Goal: Information Seeking & Learning: Check status

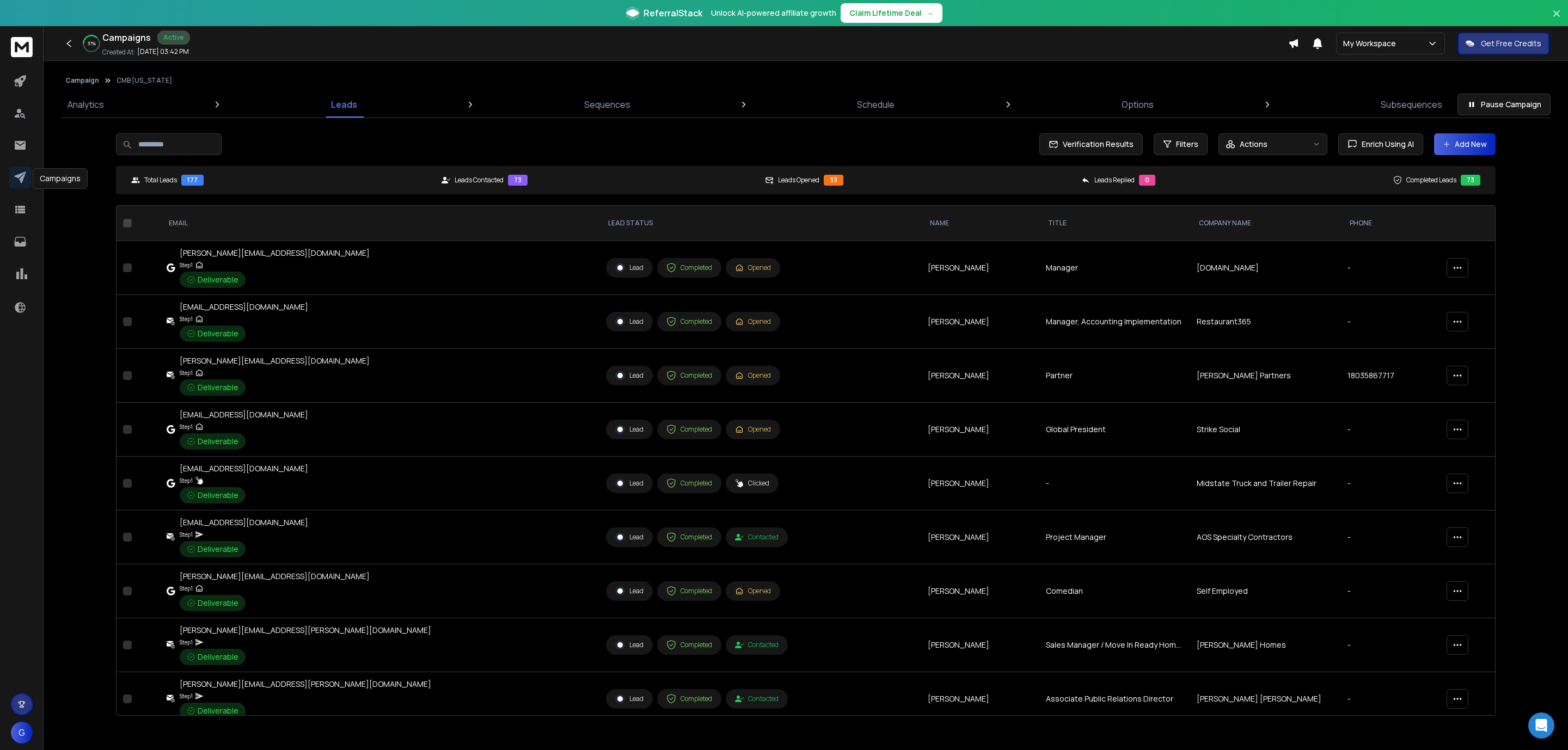
click at [13, 177] on icon at bounding box center [20, 177] width 13 height 13
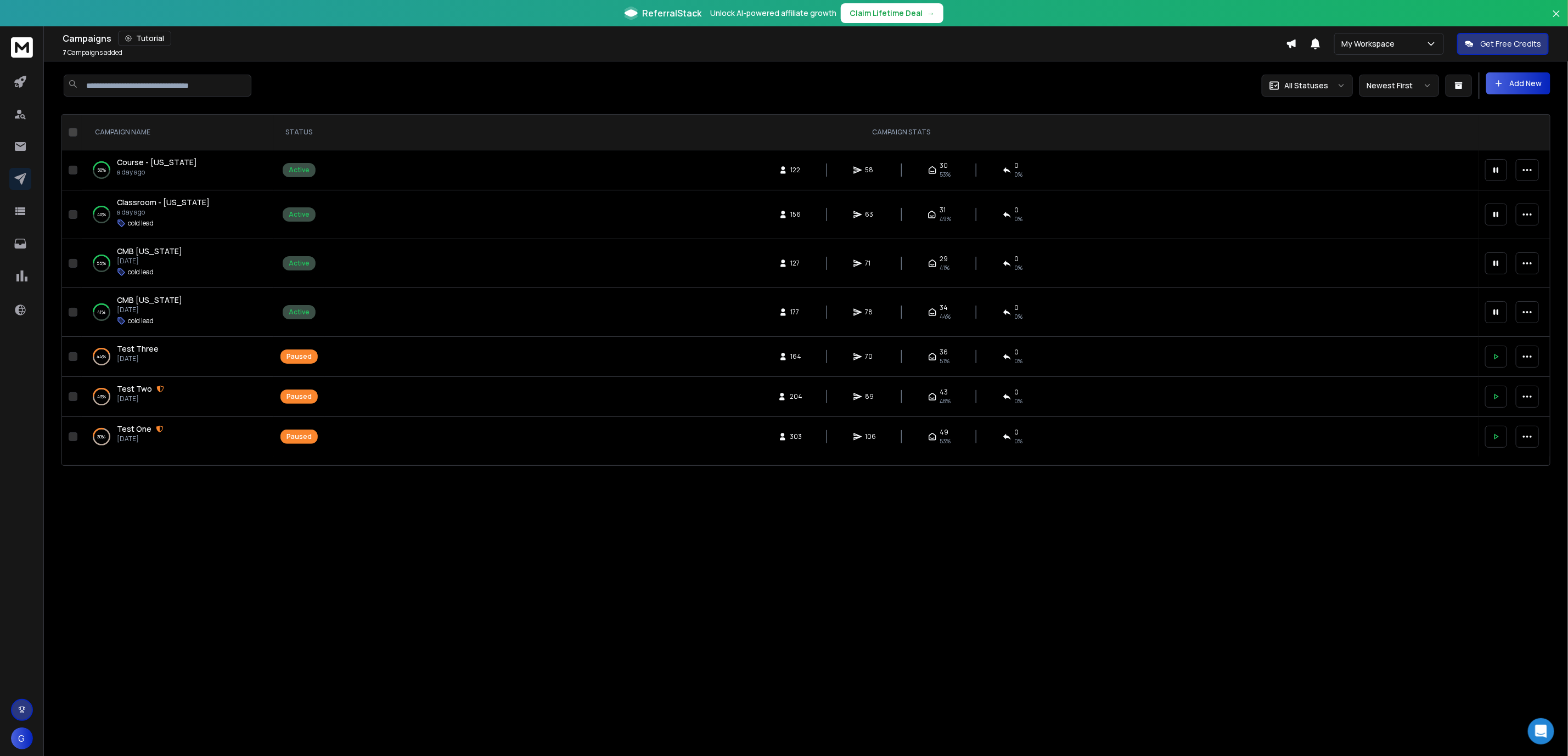
click at [160, 312] on p "[DATE]" at bounding box center [149, 310] width 65 height 9
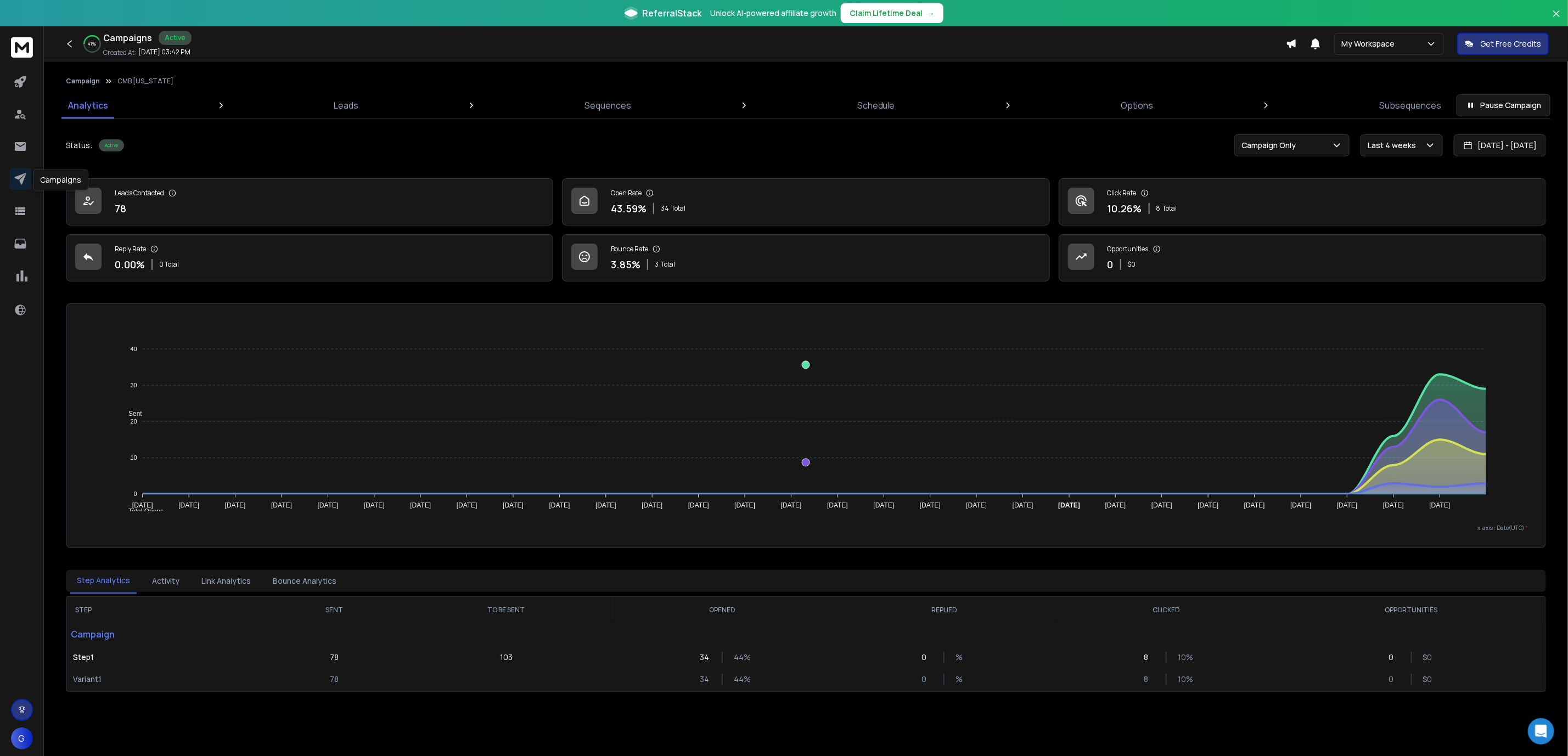
click at [20, 183] on icon at bounding box center [20, 179] width 12 height 12
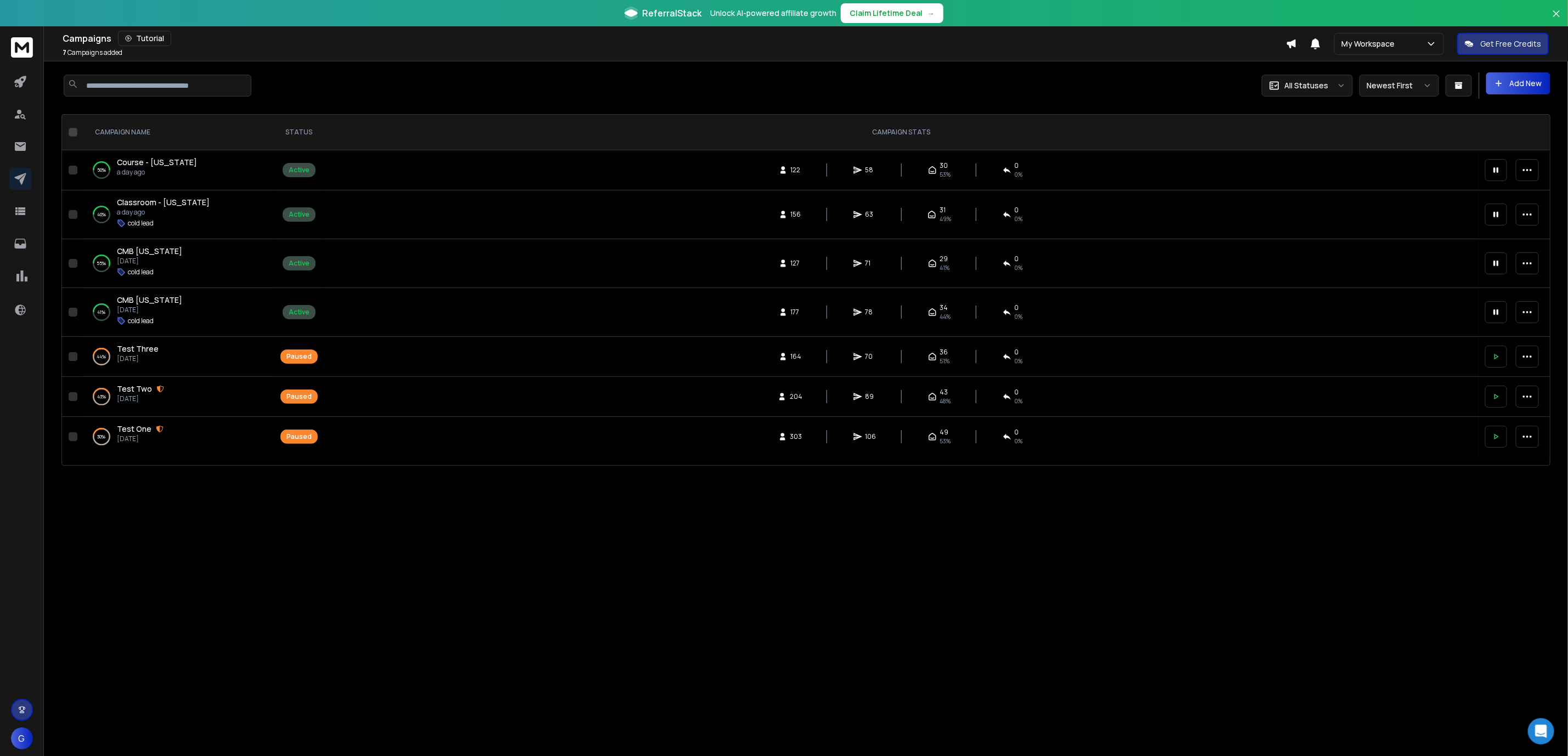
click at [149, 249] on span "CMB [US_STATE]" at bounding box center [149, 251] width 65 height 10
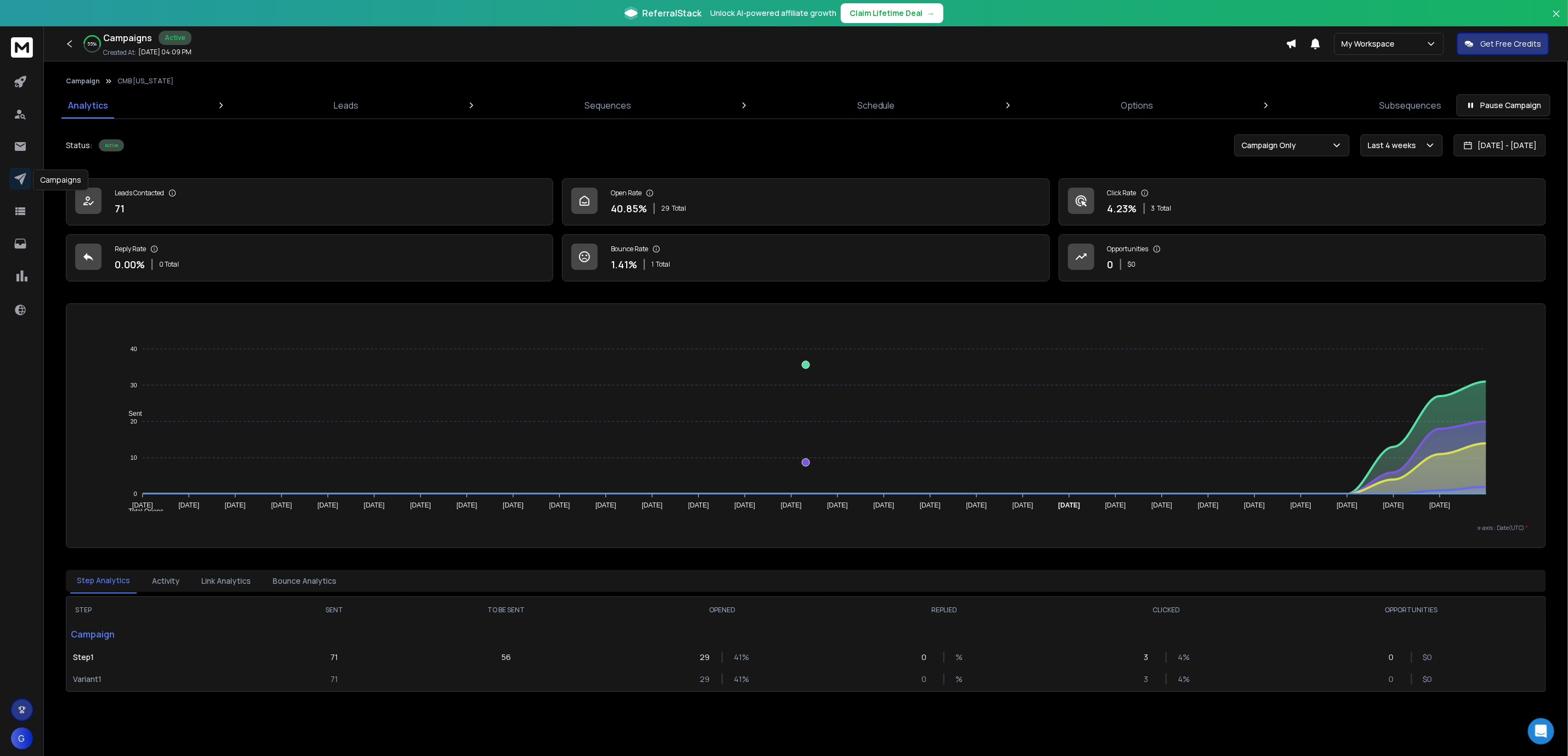
click at [22, 177] on icon at bounding box center [20, 179] width 12 height 12
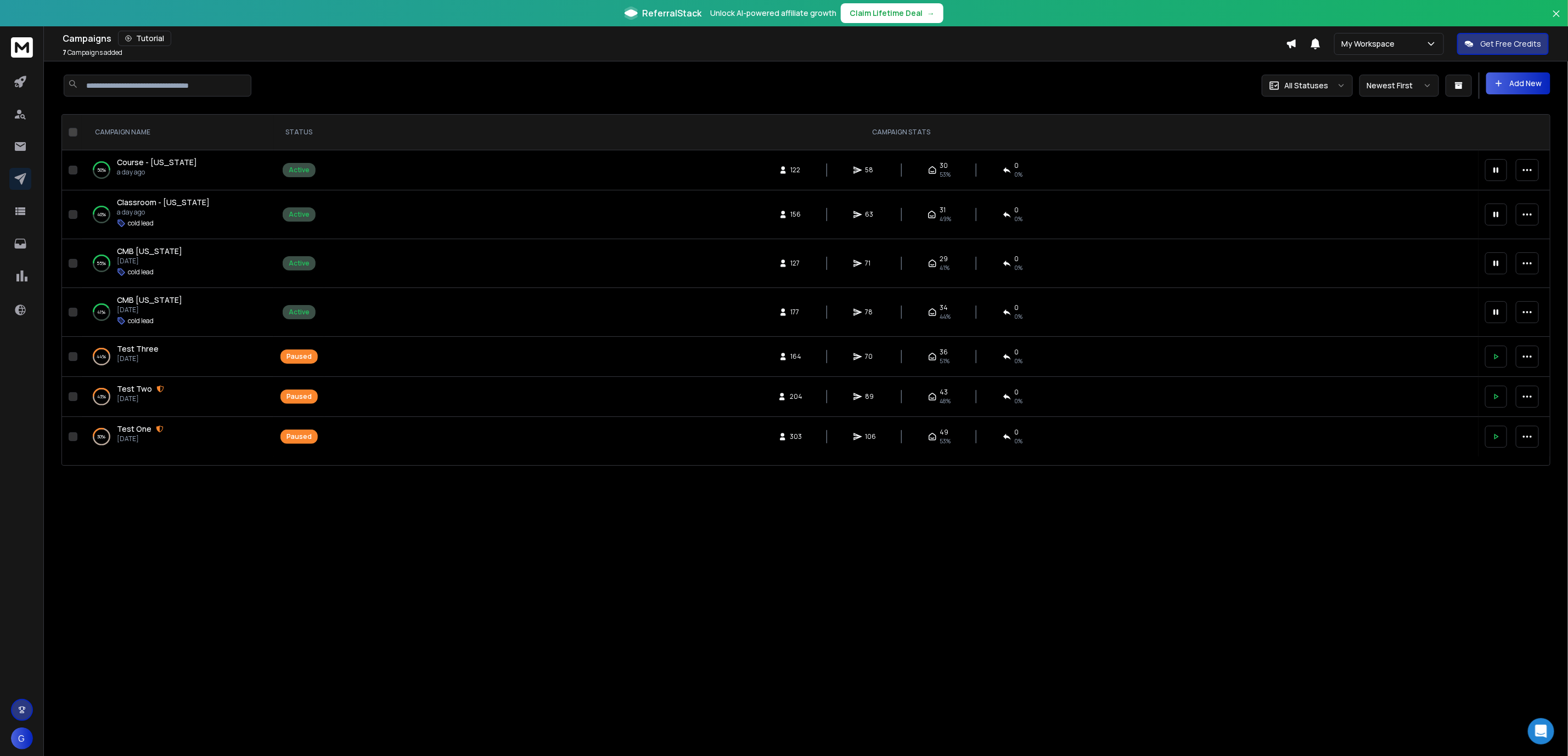
click at [210, 210] on p "a day ago" at bounding box center [163, 212] width 93 height 9
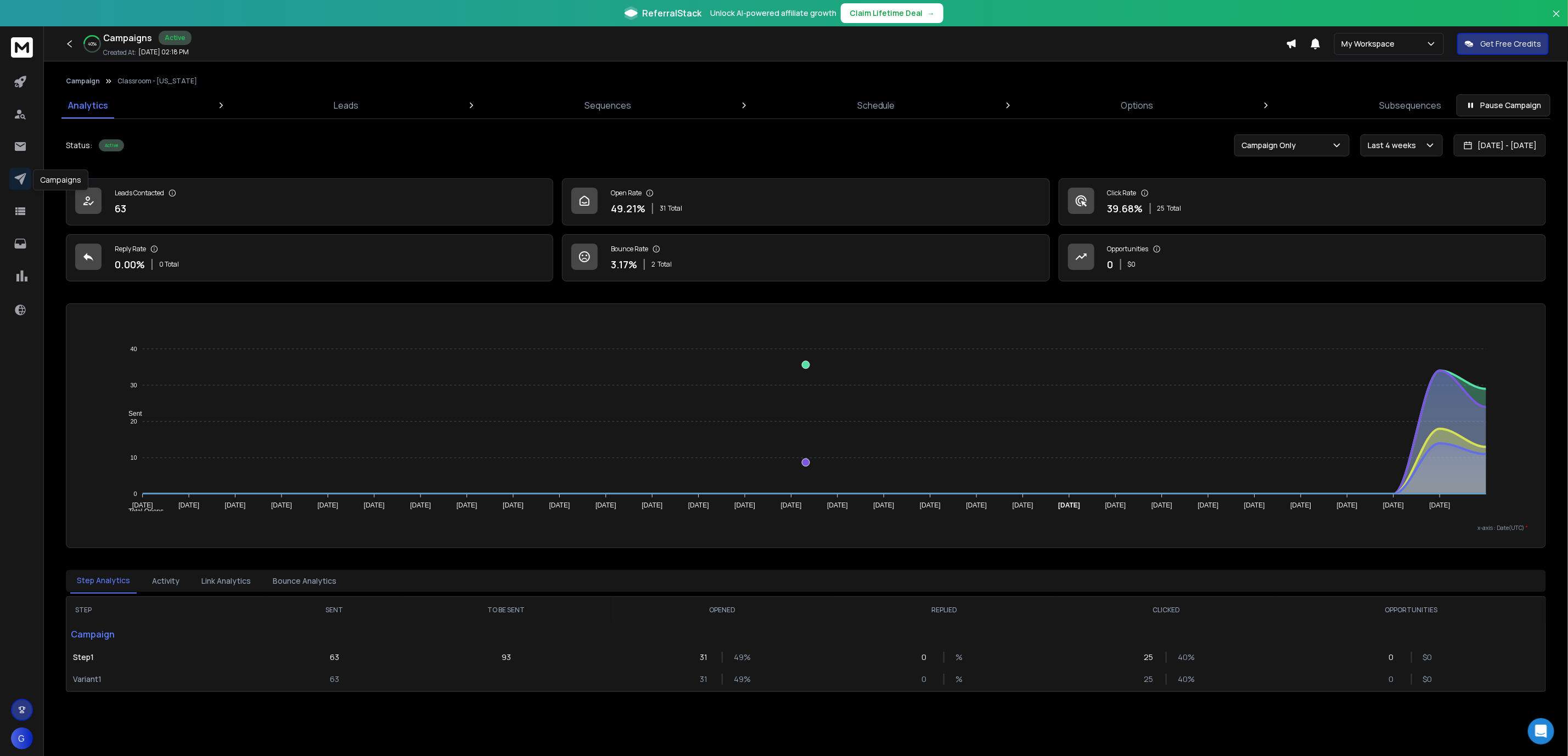
click at [15, 178] on icon at bounding box center [20, 179] width 12 height 12
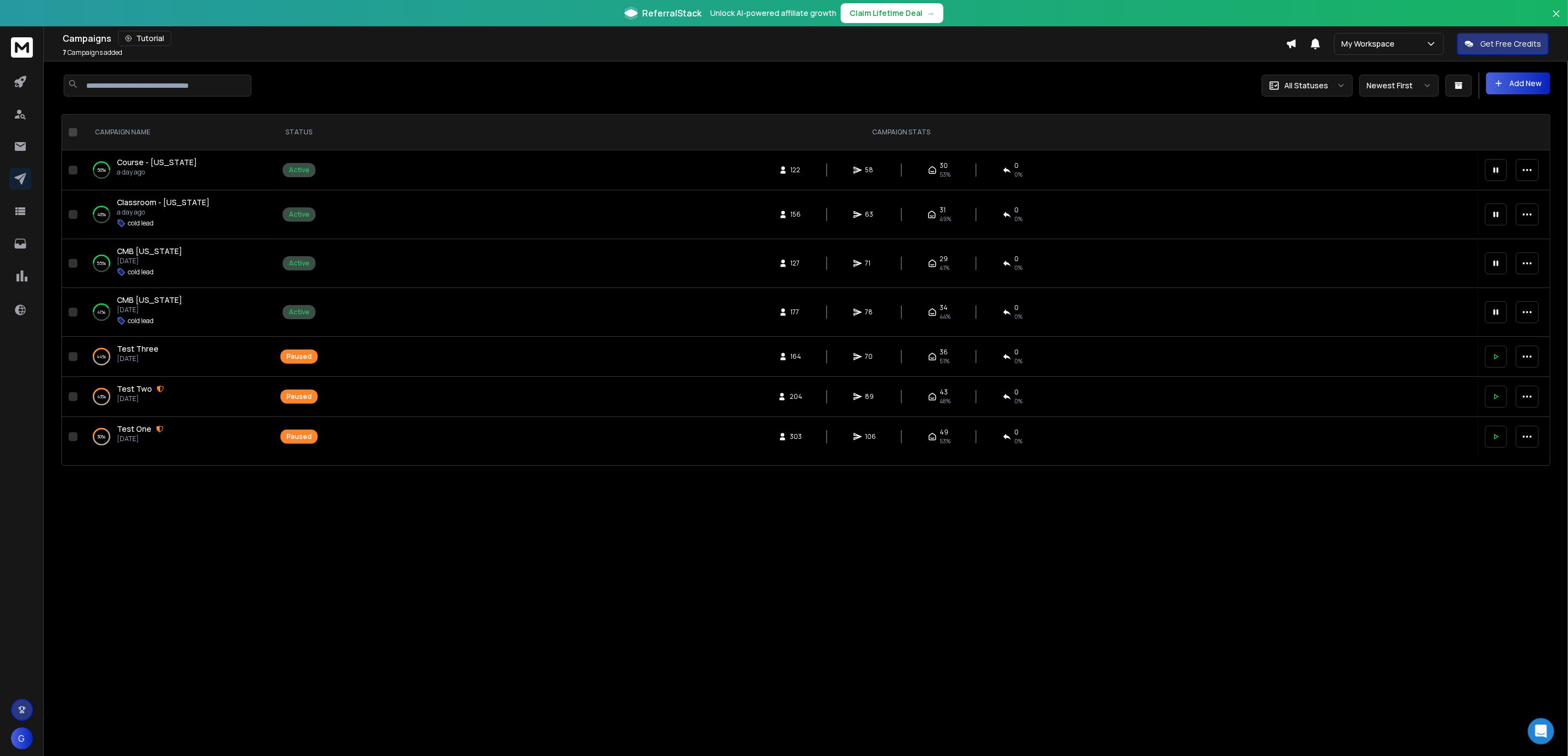
click at [196, 164] on span "Course - [US_STATE]" at bounding box center [157, 162] width 80 height 10
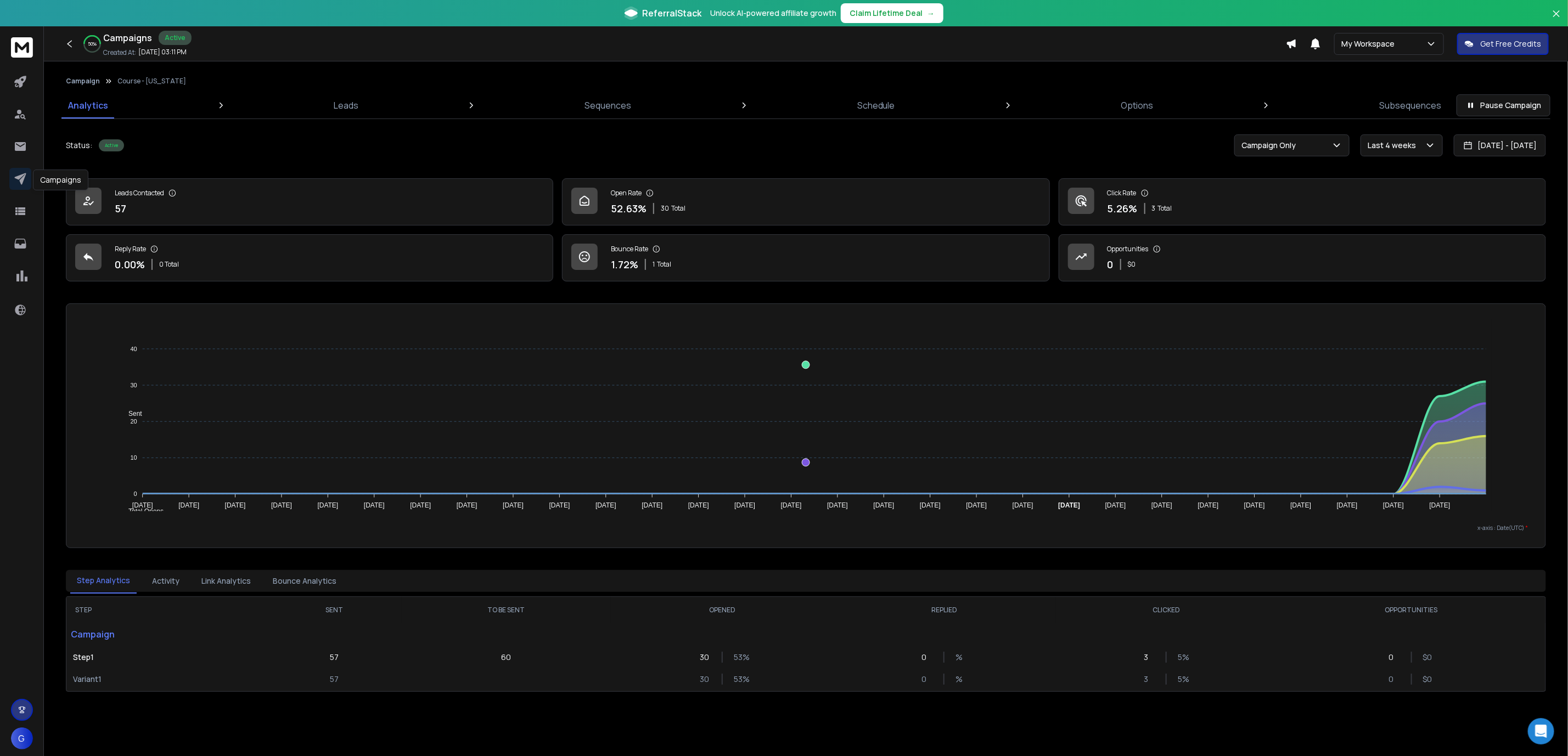
click at [20, 180] on icon at bounding box center [20, 178] width 13 height 13
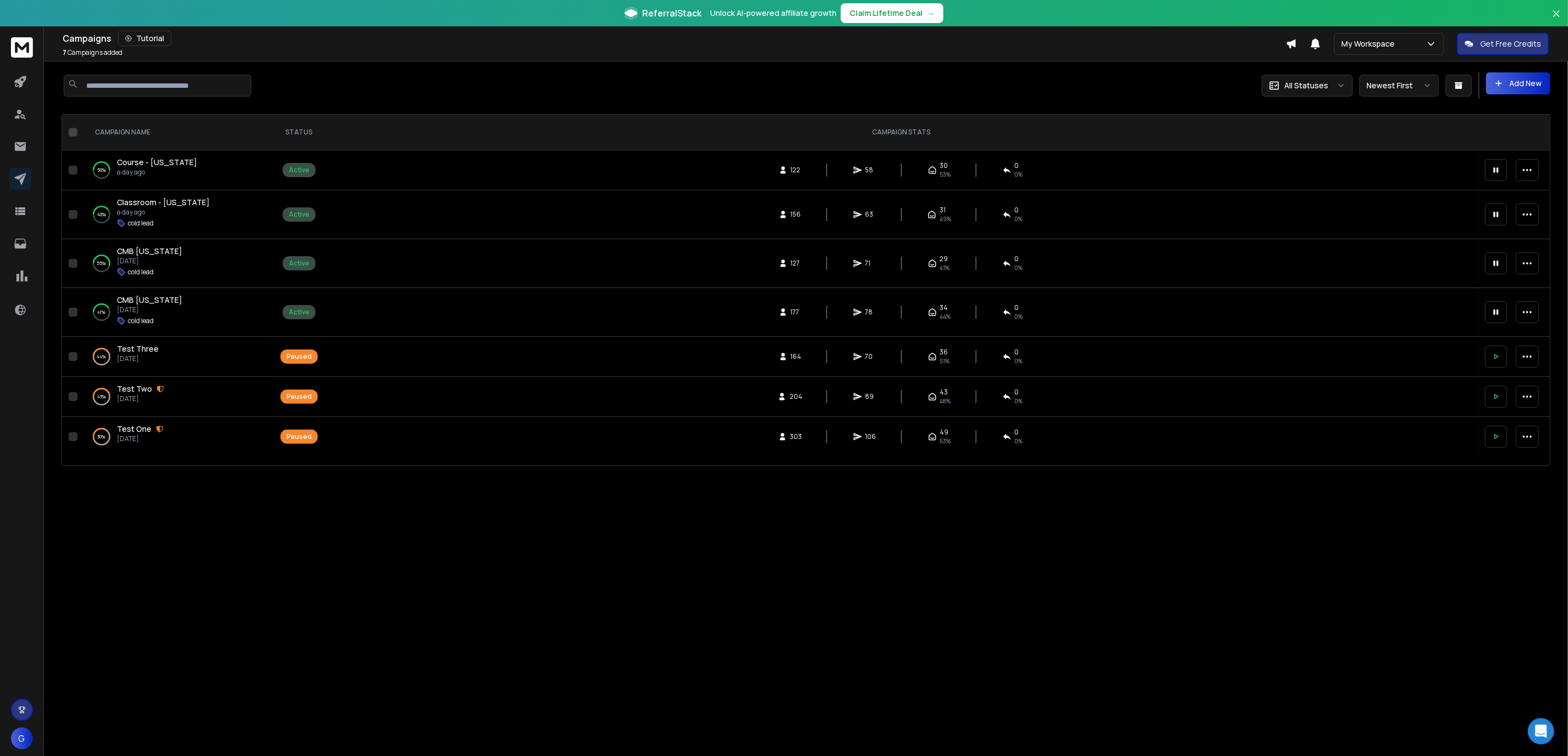
click at [164, 213] on p "a day ago" at bounding box center [163, 212] width 93 height 9
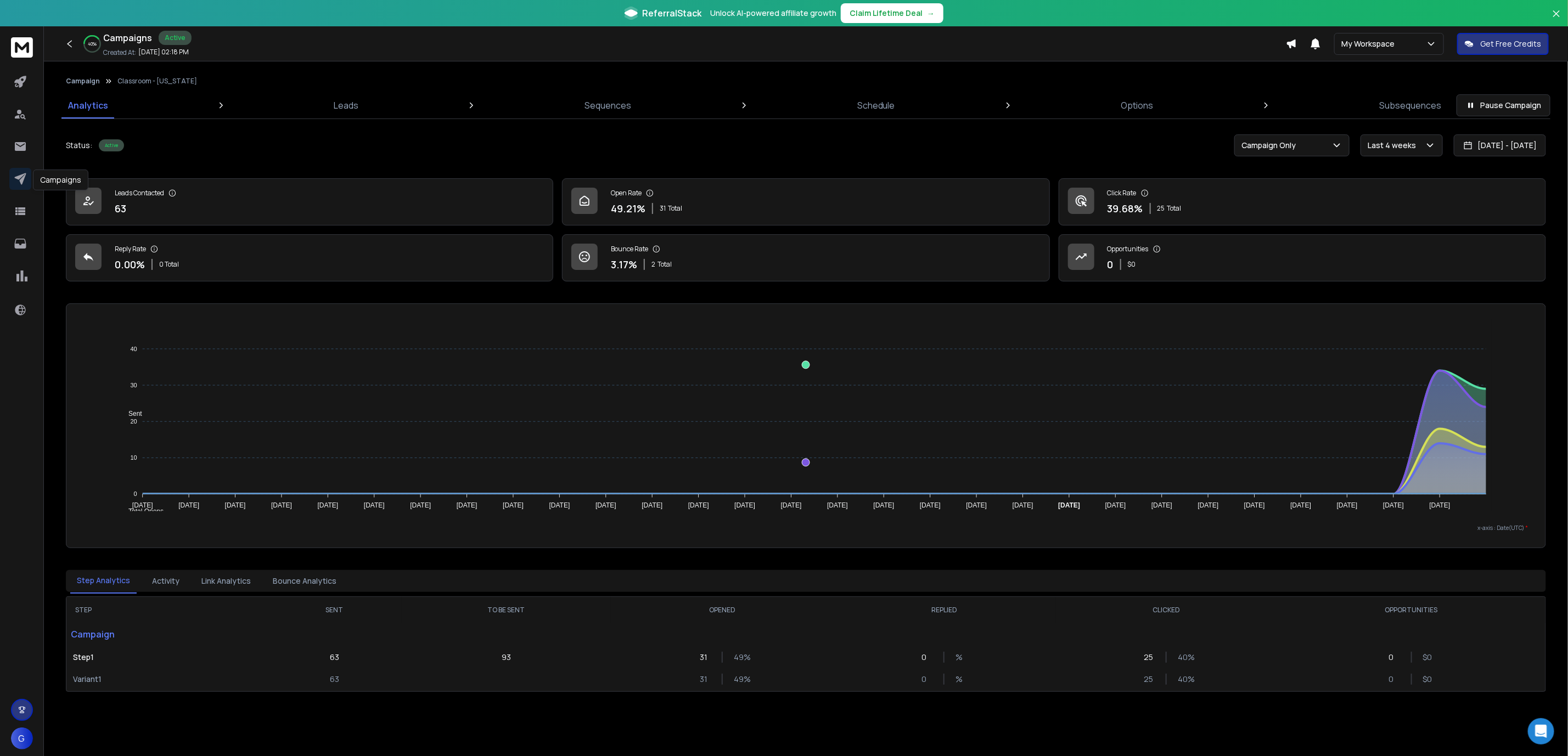
click at [17, 178] on icon at bounding box center [20, 179] width 12 height 12
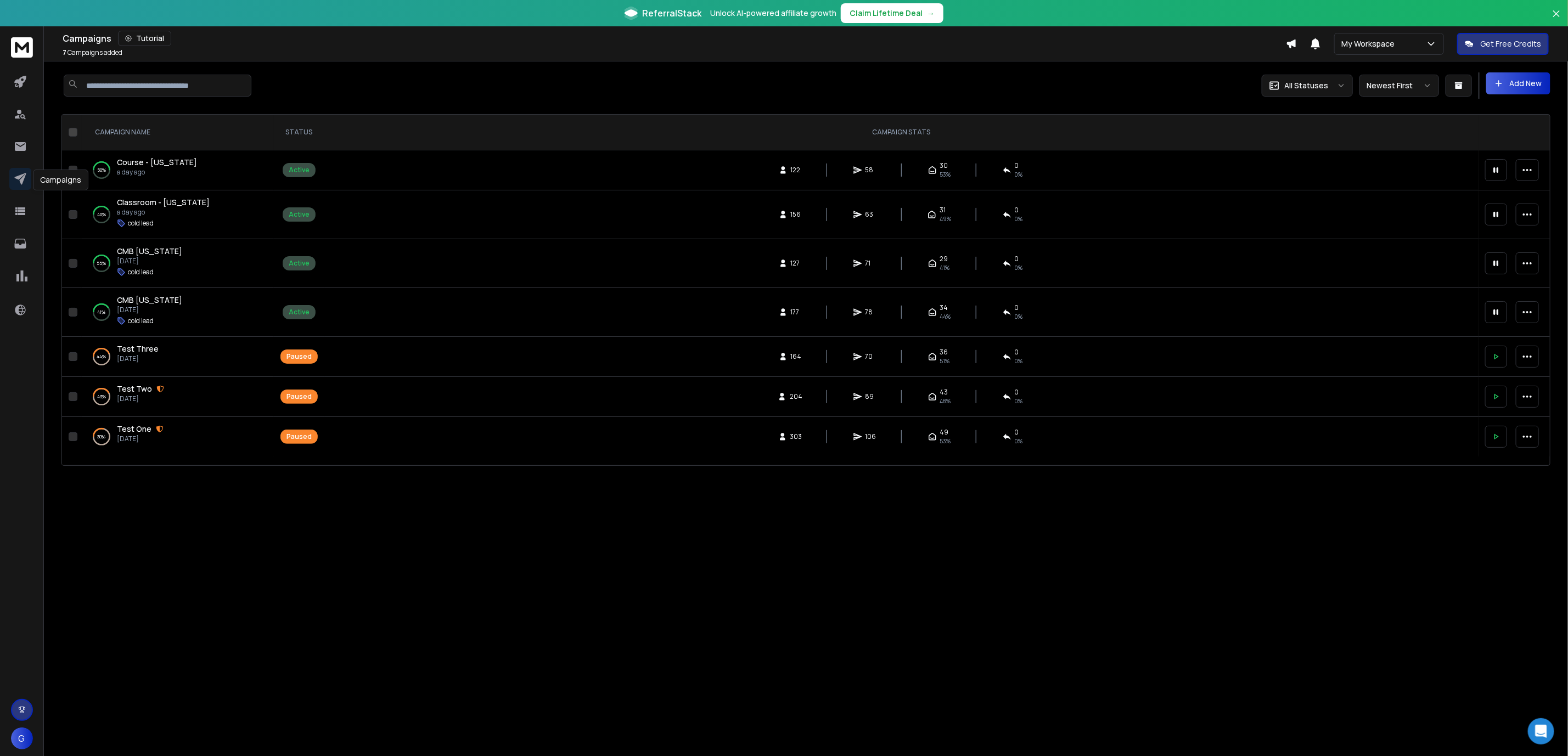
click at [168, 155] on td "50 % Course - [US_STATE] a day ago" at bounding box center [178, 170] width 192 height 40
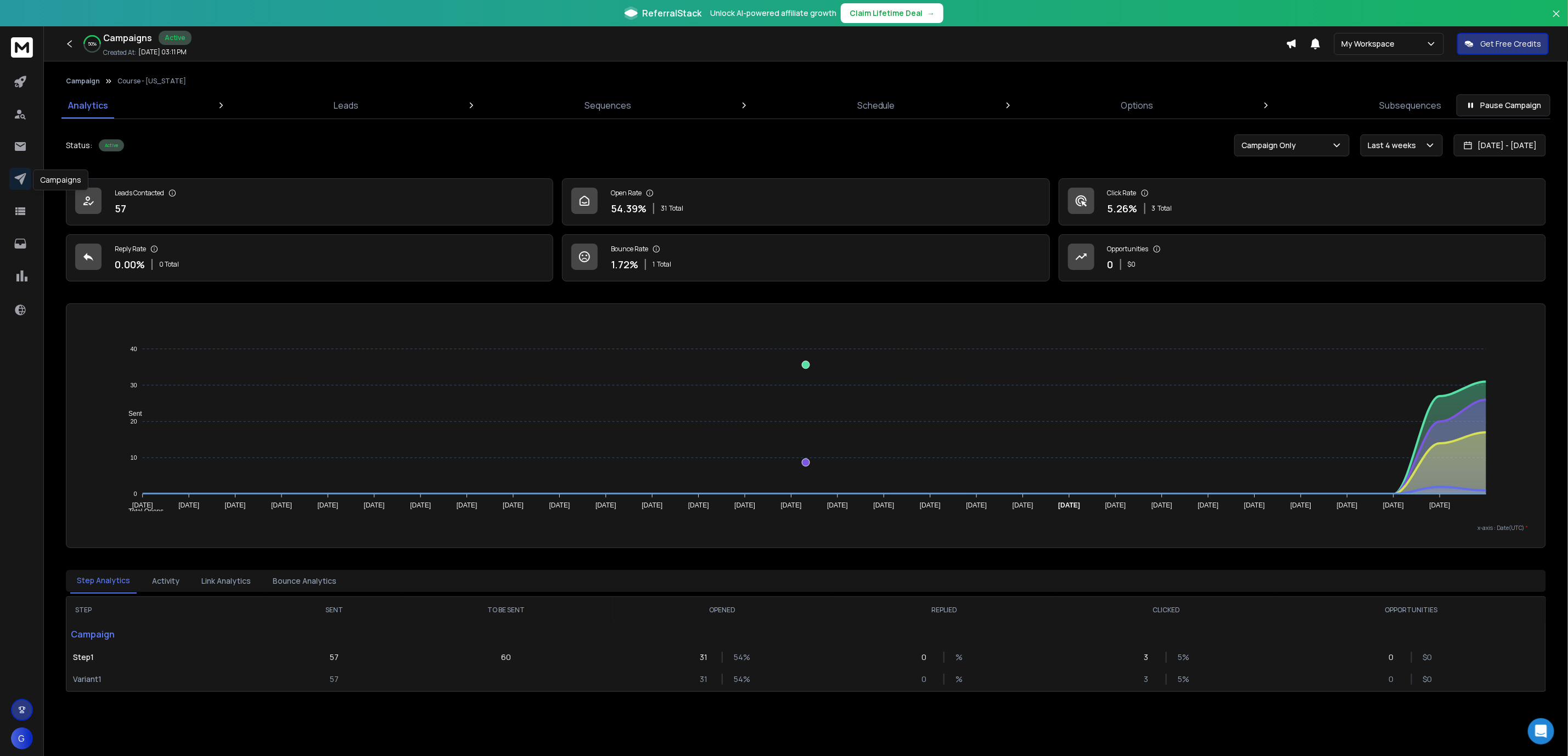
click at [27, 173] on link at bounding box center [20, 179] width 22 height 22
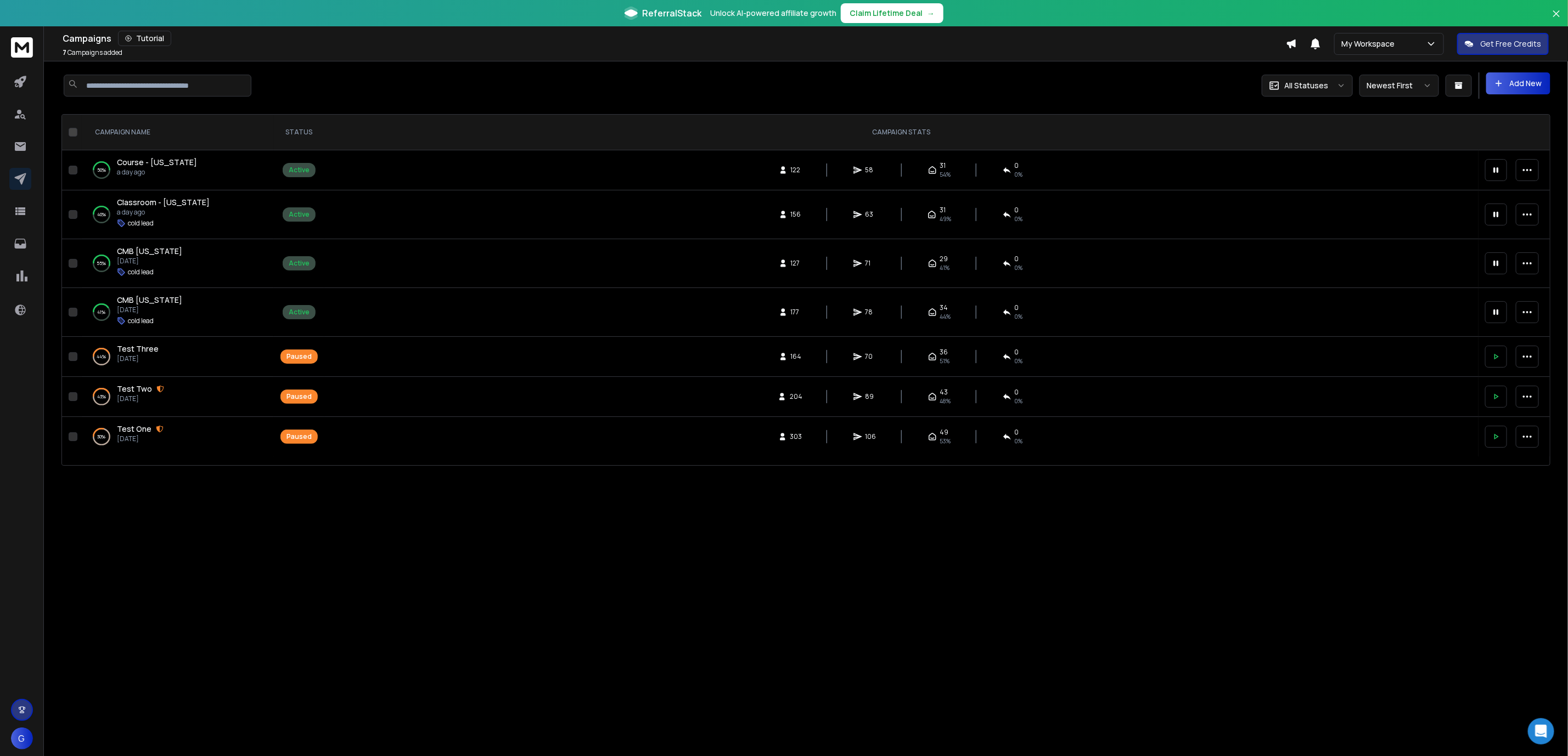
click at [178, 202] on span "Classroom - [US_STATE]" at bounding box center [163, 202] width 93 height 10
